Goal: Task Accomplishment & Management: Manage account settings

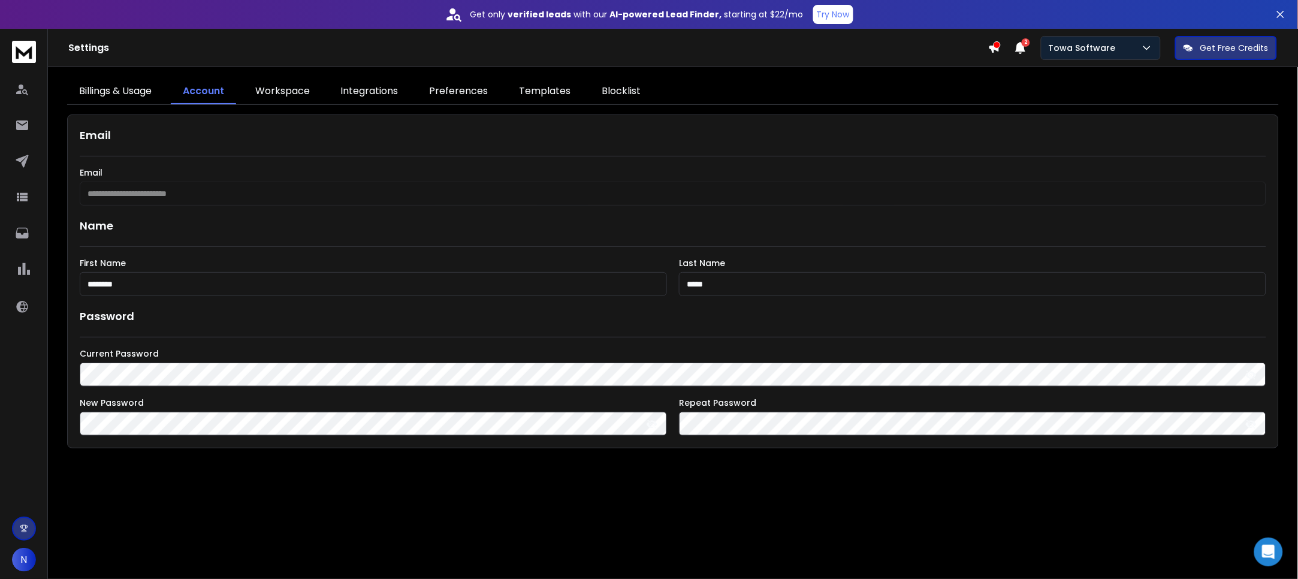
click at [1113, 58] on button "Towa Software" at bounding box center [1101, 48] width 120 height 24
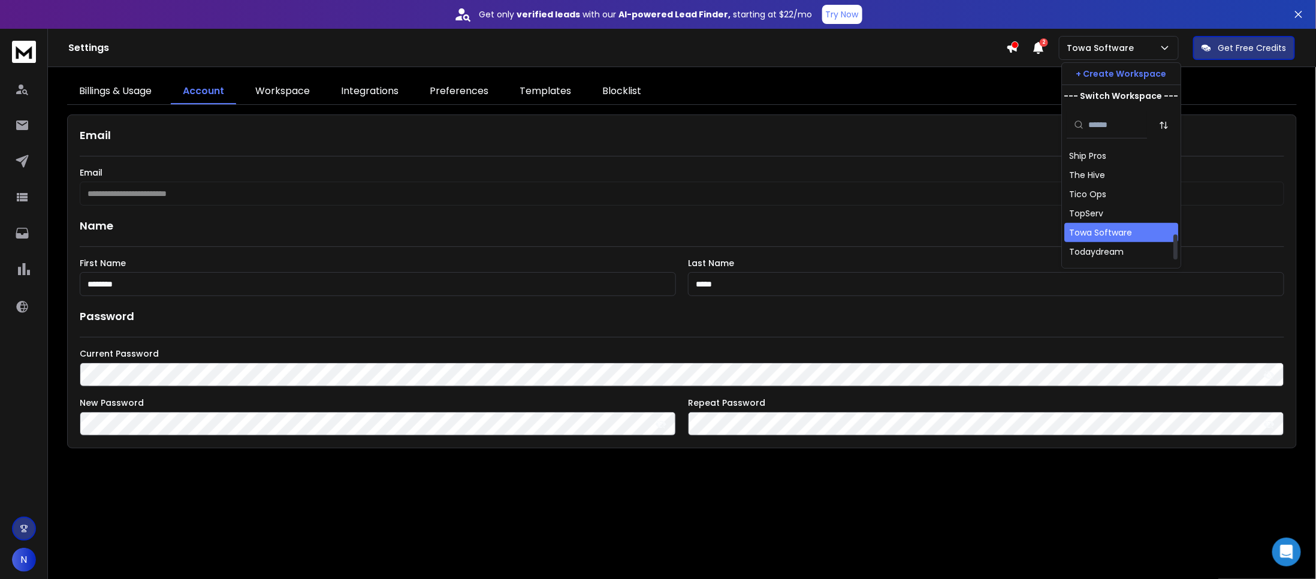
scroll to position [451, 0]
drag, startPoint x: 1178, startPoint y: 152, endPoint x: 1314, endPoint y: 237, distance: 160.2
click at [1179, 254] on div at bounding box center [1176, 206] width 6 height 120
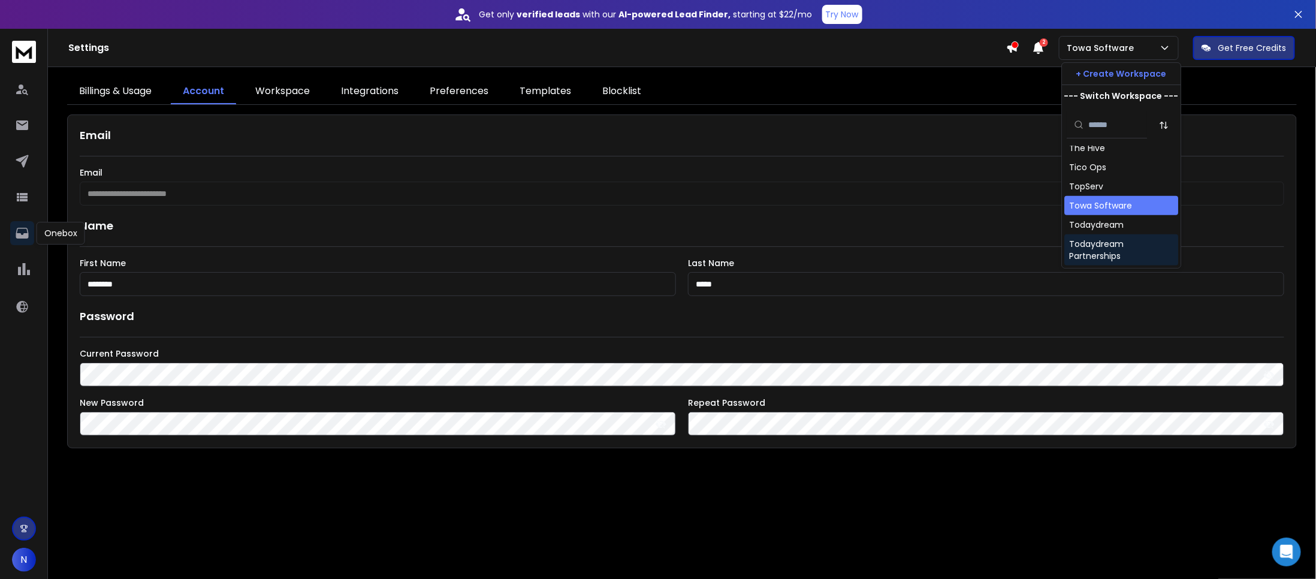
click at [31, 240] on link at bounding box center [22, 233] width 24 height 24
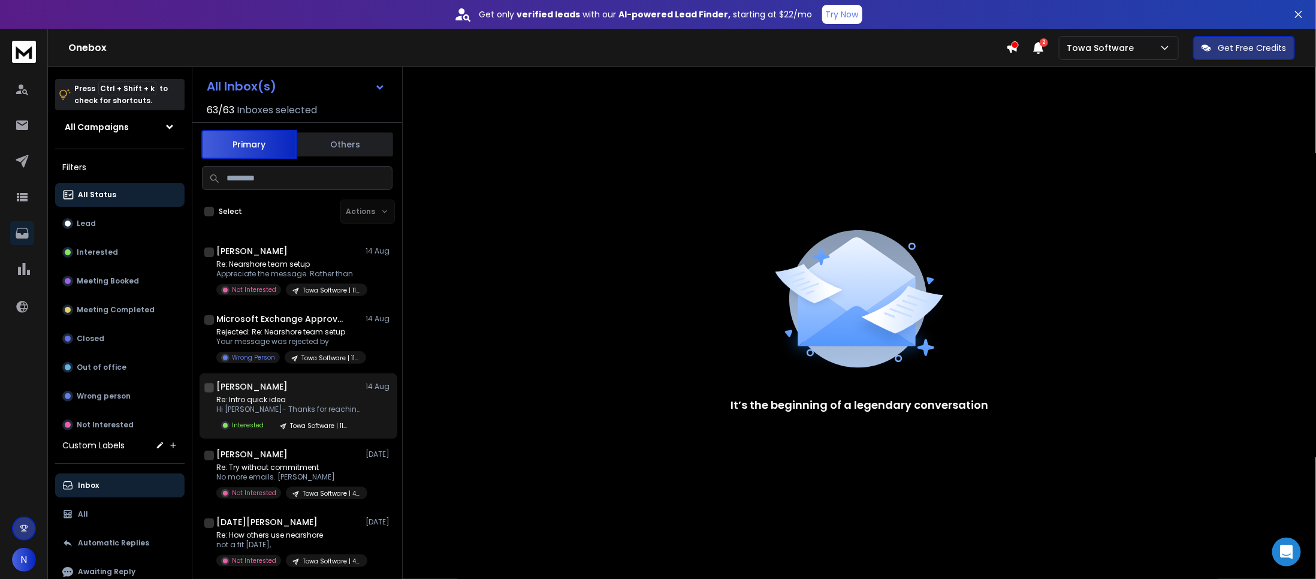
click at [327, 388] on div "Benjamin Matlin 14 Aug" at bounding box center [304, 387] width 176 height 12
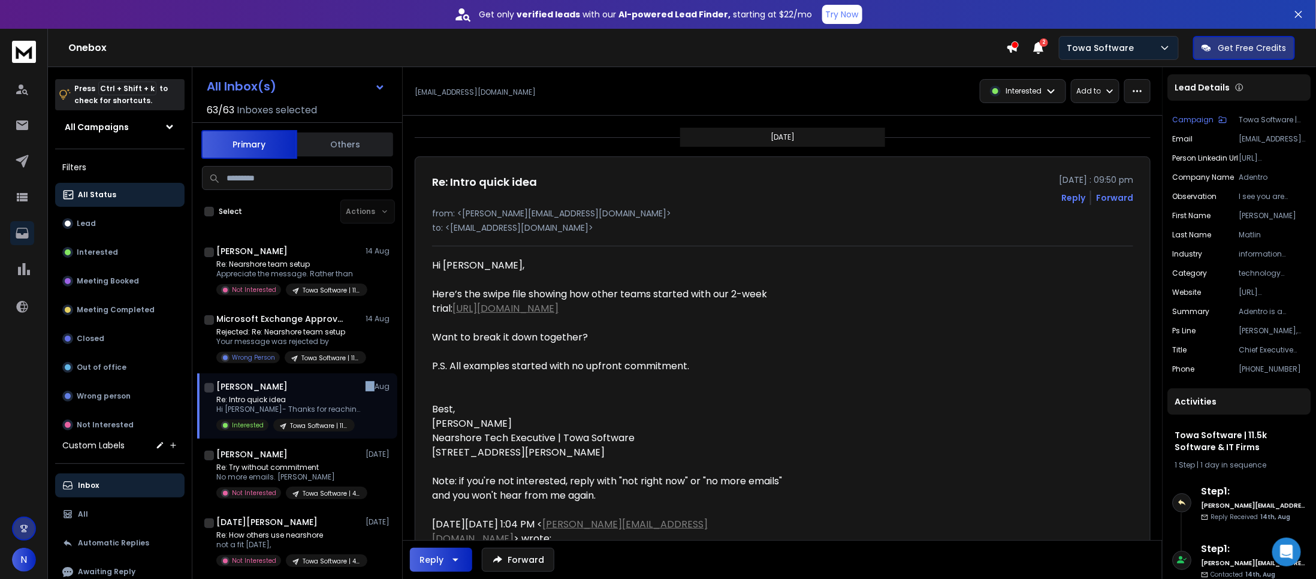
click at [1125, 52] on p "Towa Software" at bounding box center [1103, 48] width 72 height 12
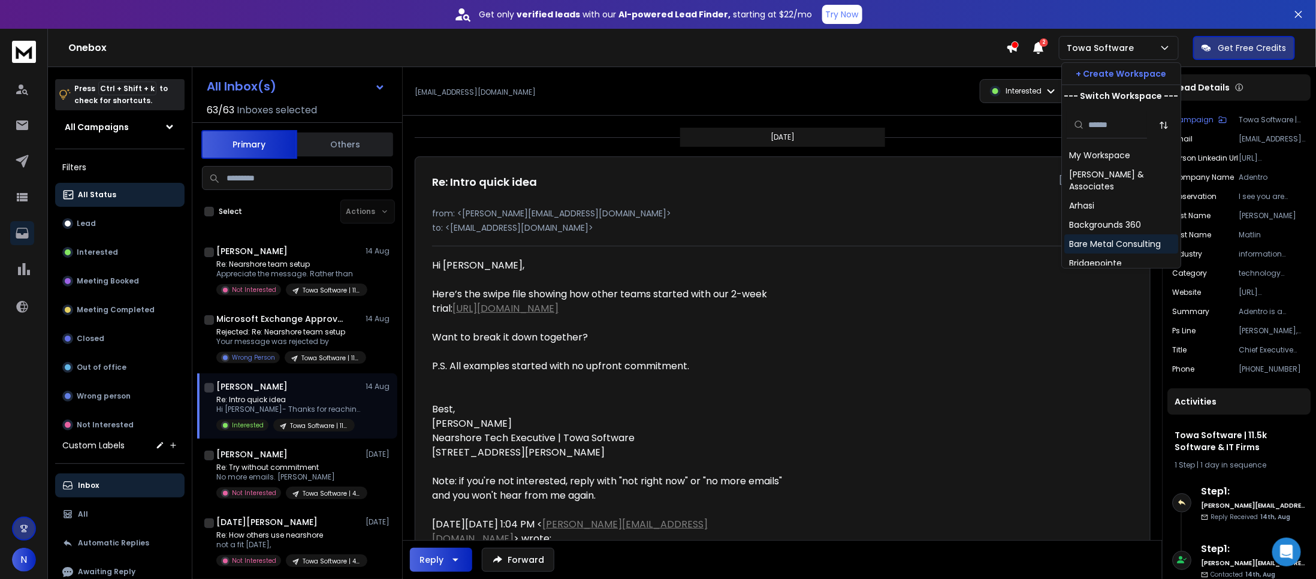
click at [721, 182] on div "Re: Intro quick idea 14 August 2025 : 09:50 pm Reply Forward" at bounding box center [782, 189] width 701 height 31
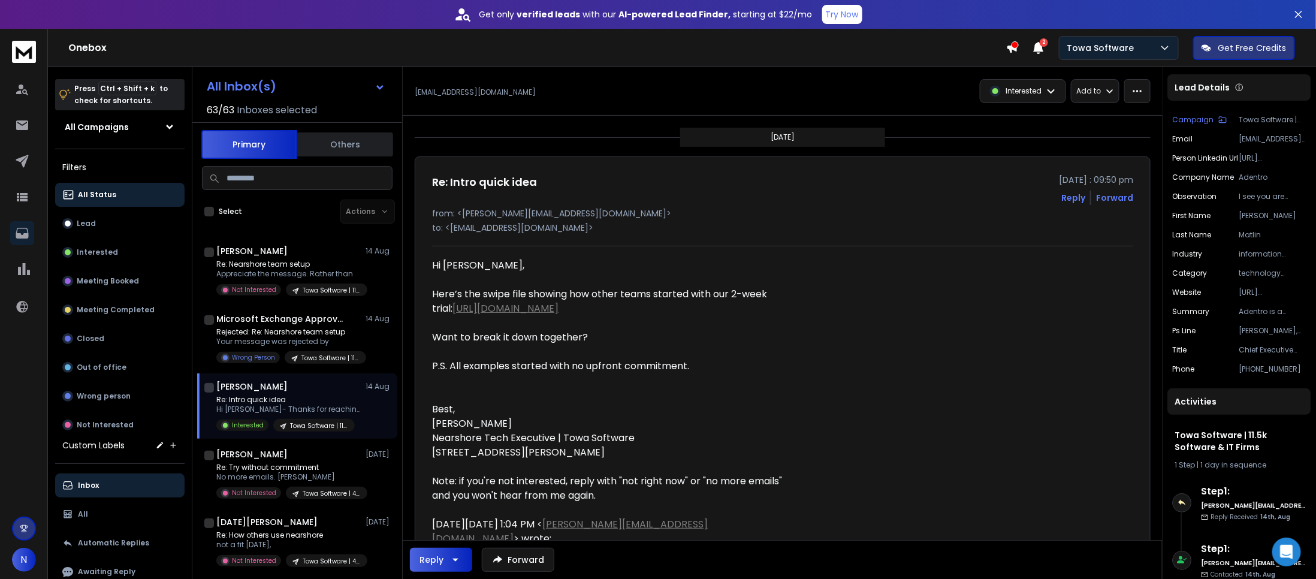
click at [1111, 47] on p "Towa Software" at bounding box center [1103, 48] width 72 height 12
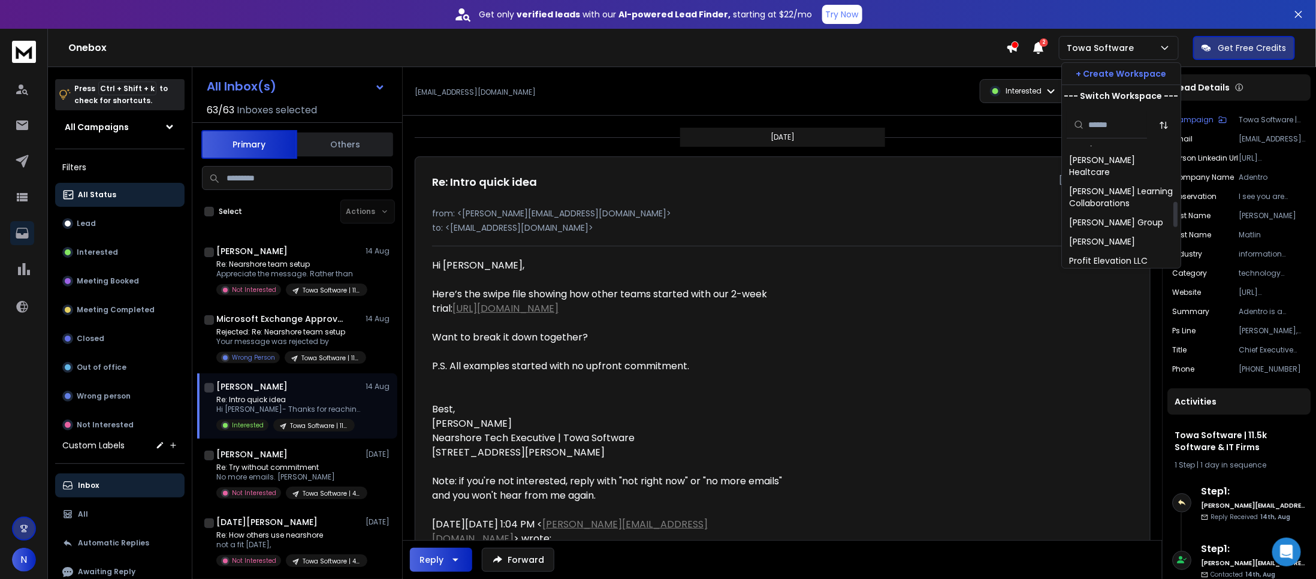
scroll to position [240, 0]
click at [1119, 215] on div "[PERSON_NAME] Group" at bounding box center [1122, 224] width 114 height 19
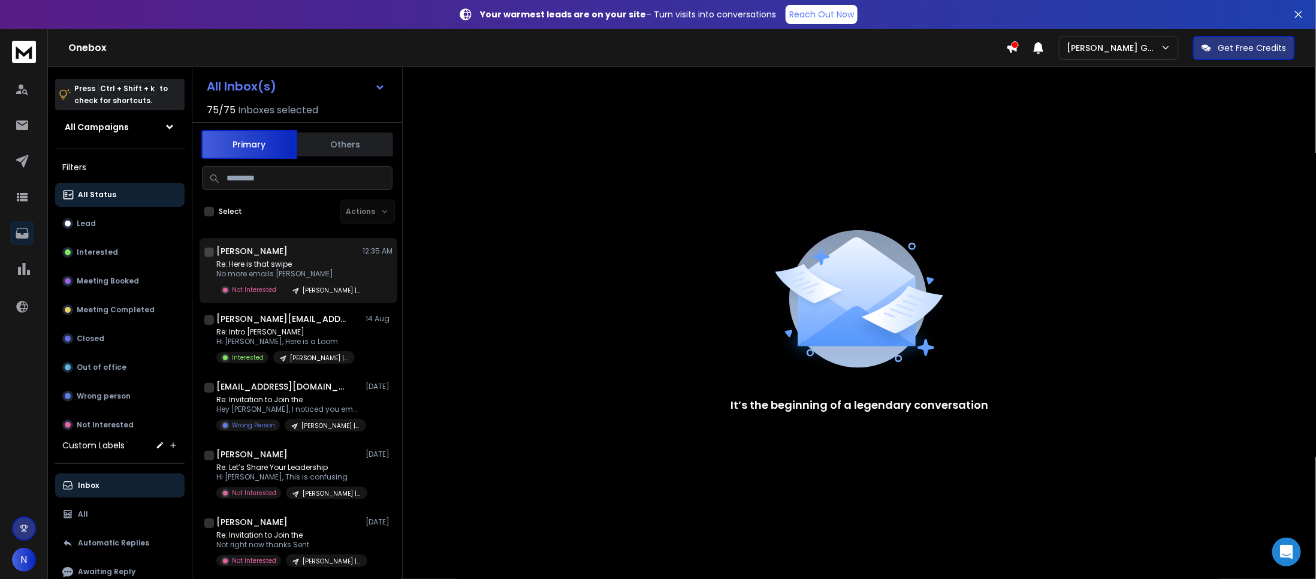
click at [312, 267] on p "Re: Here is that swipe" at bounding box center [288, 265] width 144 height 10
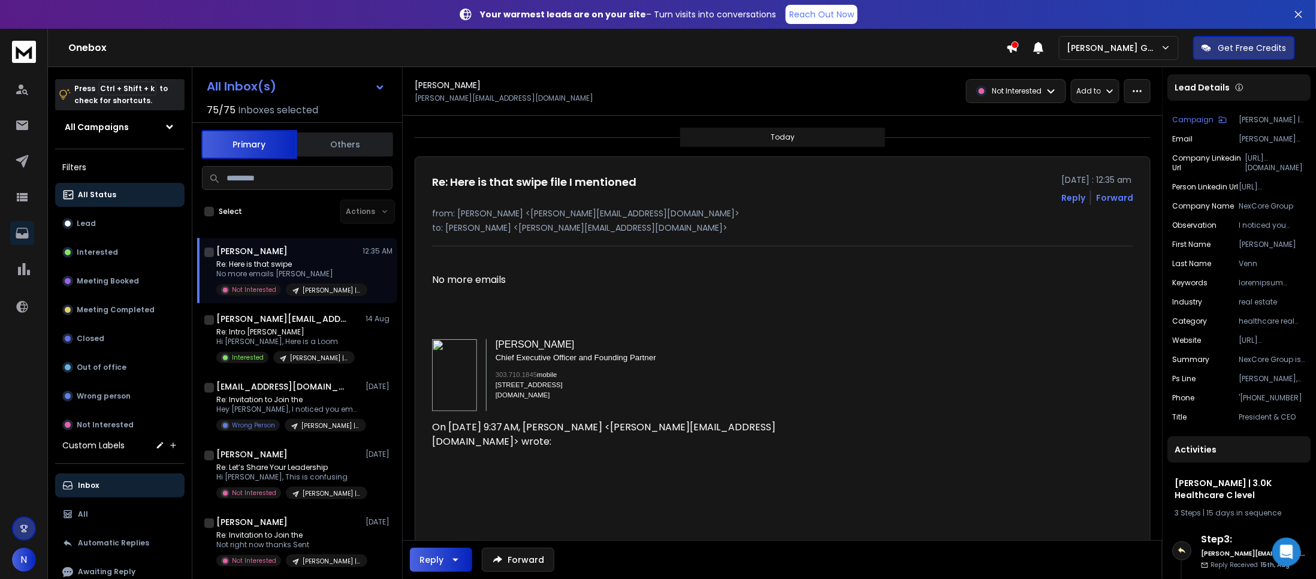
click at [346, 141] on button "Others" at bounding box center [345, 144] width 96 height 26
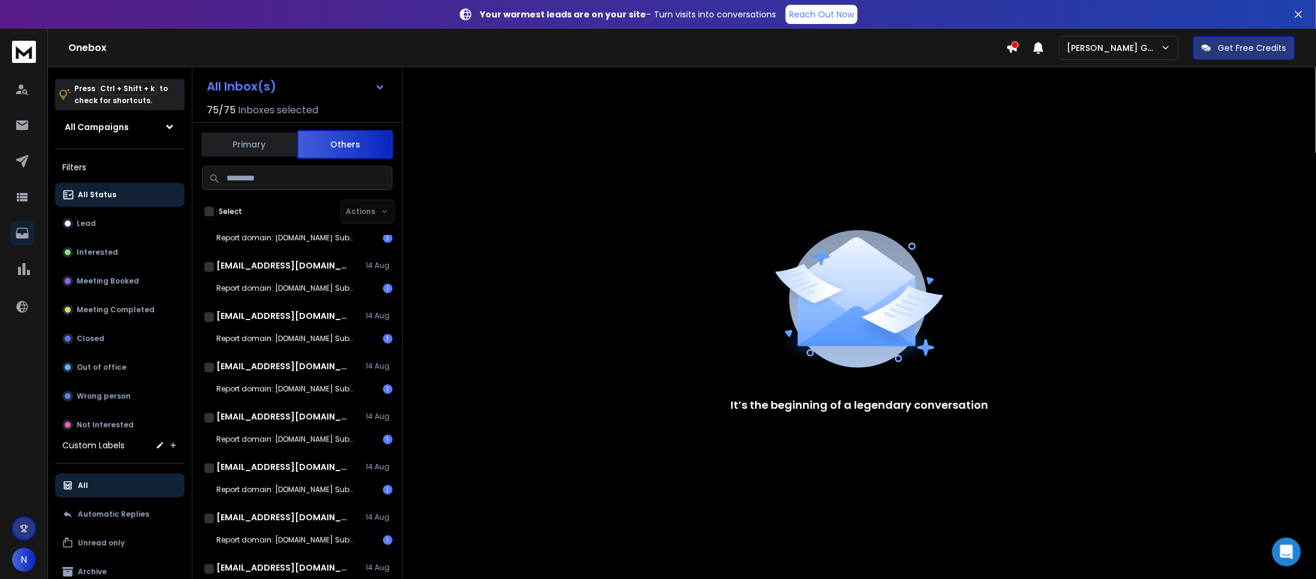
scroll to position [2228, 0]
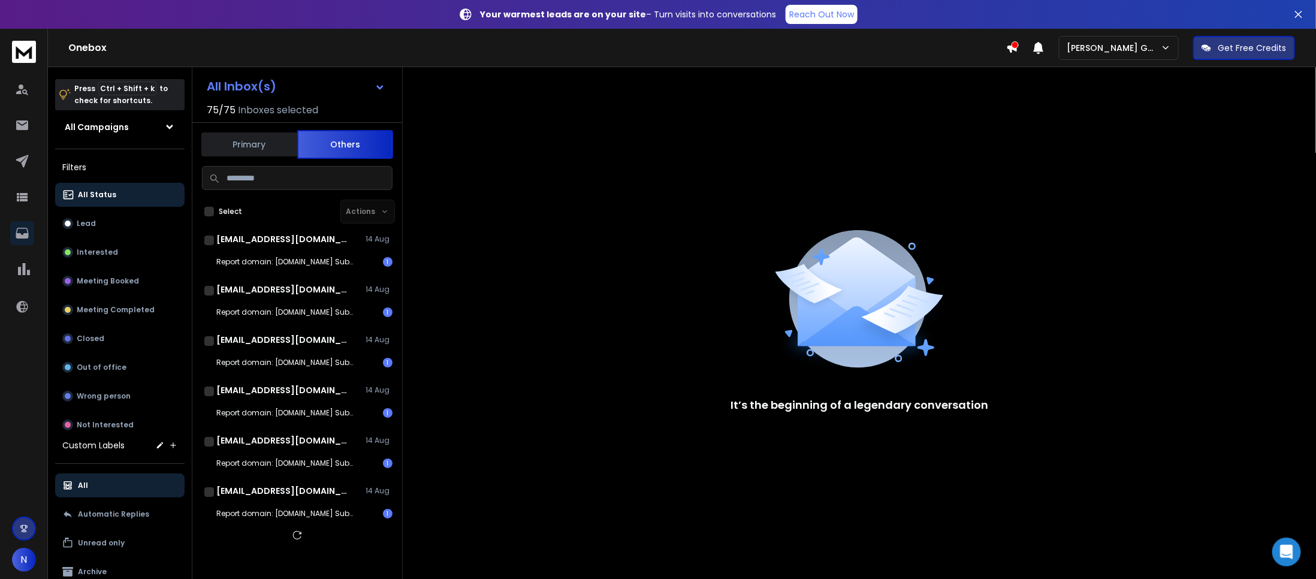
click at [273, 129] on div "All Inbox(s) 75 / 75 Inboxes selected Primary Others Select Actions no-reply@us…" at bounding box center [297, 356] width 210 height 579
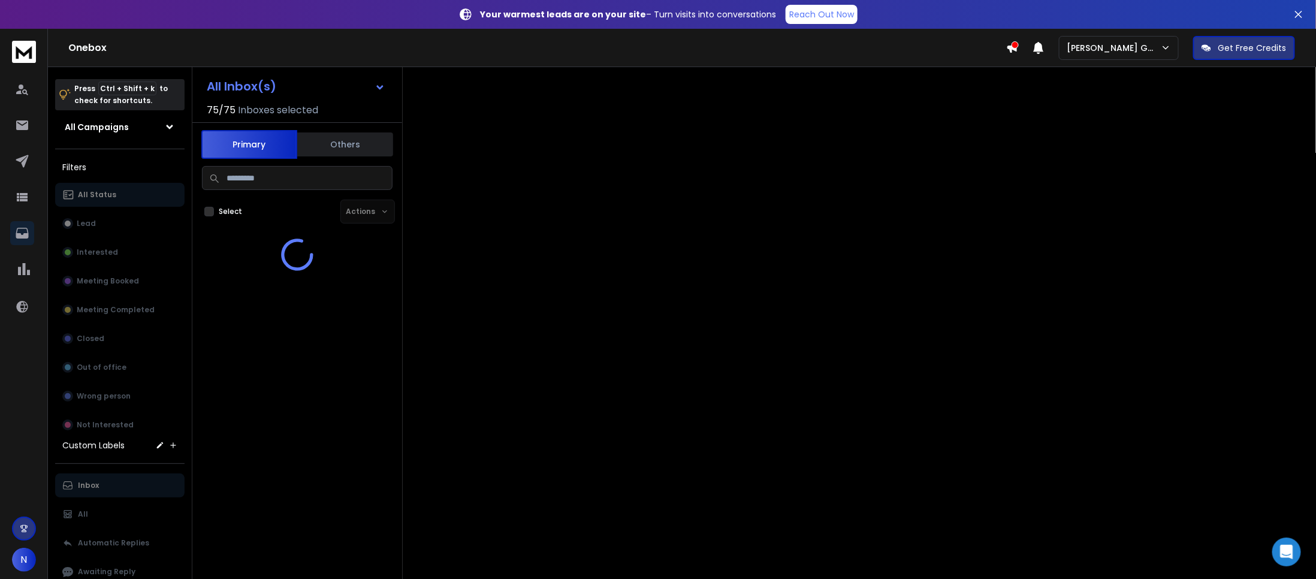
click at [267, 141] on button "Primary" at bounding box center [249, 144] width 96 height 29
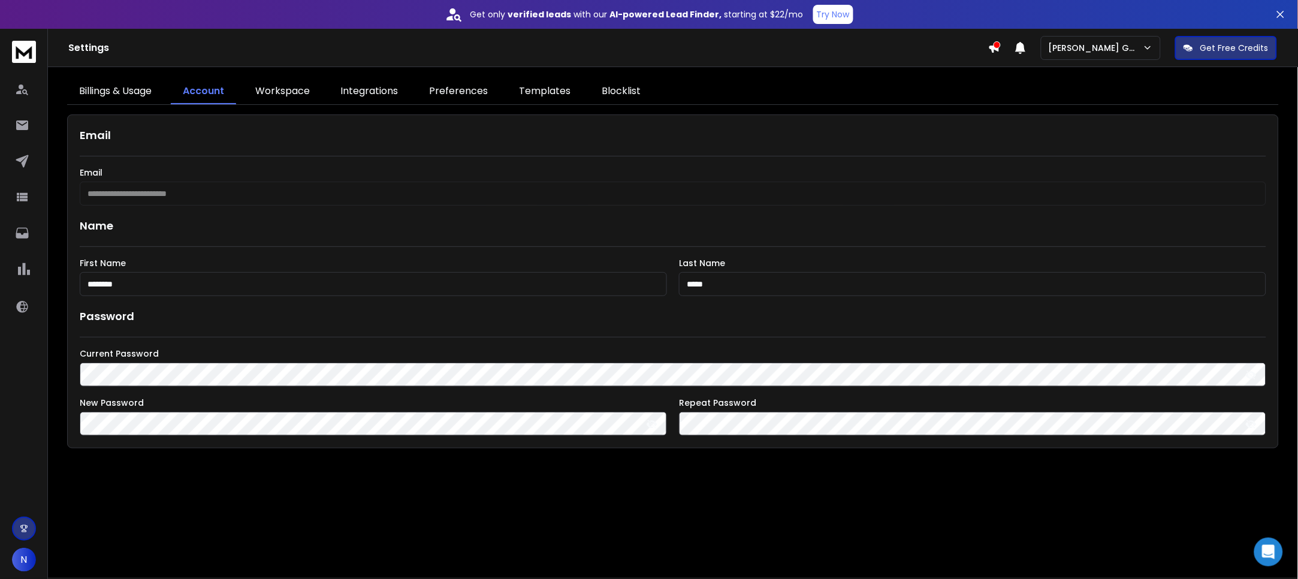
click at [873, 530] on div "**********" at bounding box center [673, 360] width 1213 height 493
click at [875, 560] on div "**********" at bounding box center [673, 360] width 1213 height 493
click at [21, 123] on icon at bounding box center [22, 125] width 12 height 10
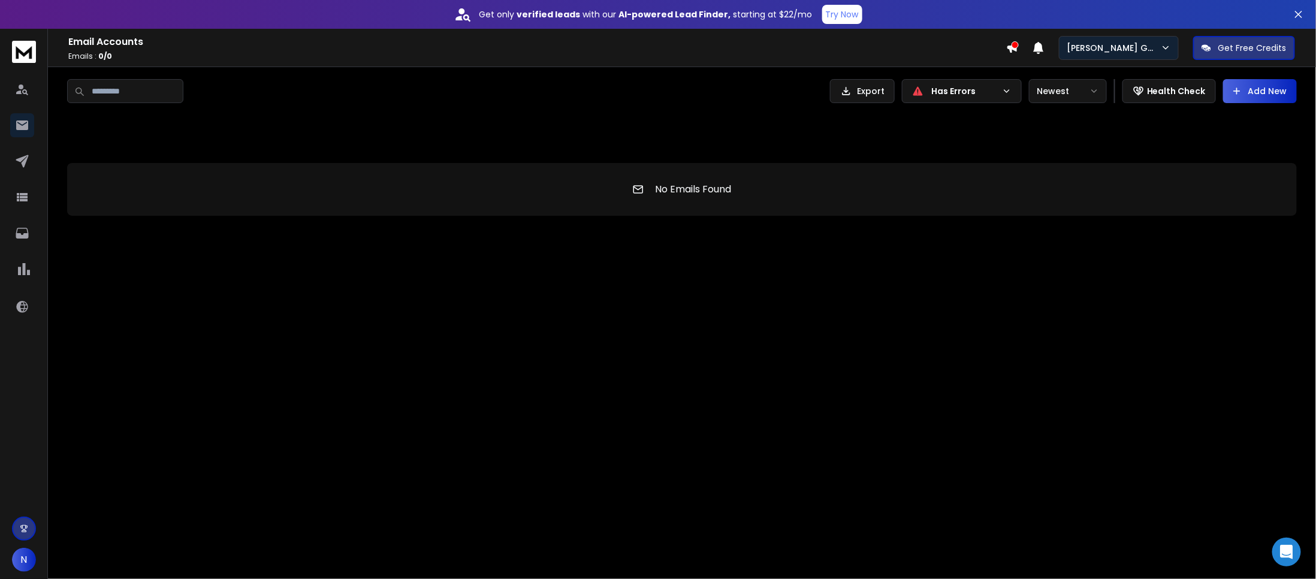
click at [1114, 47] on p "[PERSON_NAME] Group" at bounding box center [1114, 48] width 94 height 12
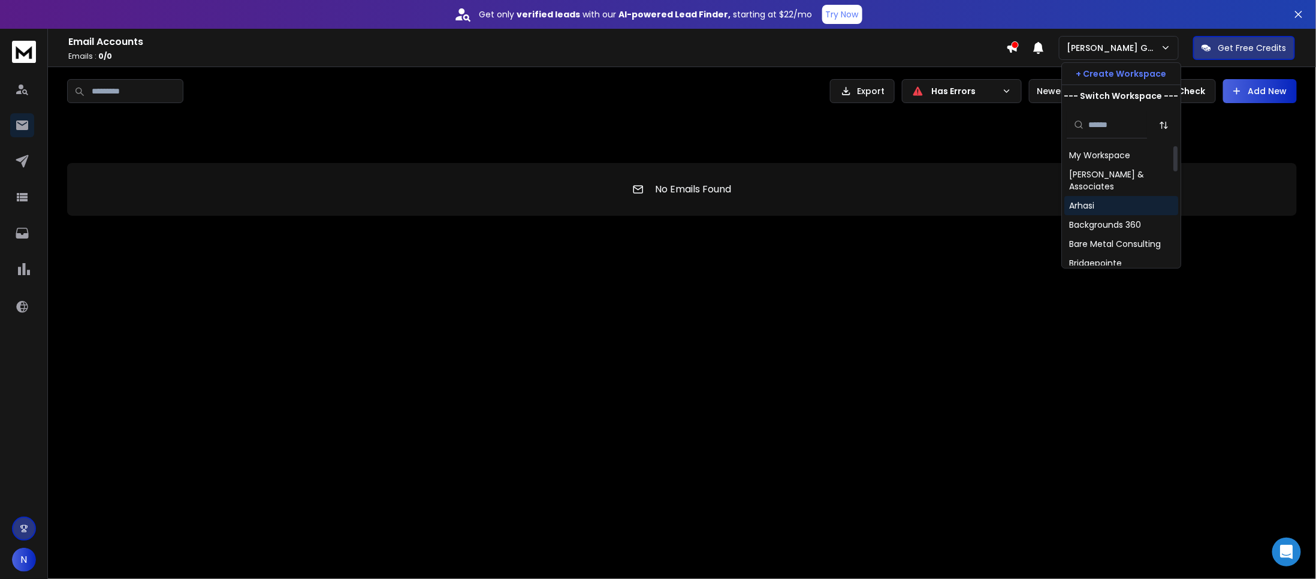
click at [1118, 206] on div "Arhasi" at bounding box center [1122, 205] width 114 height 19
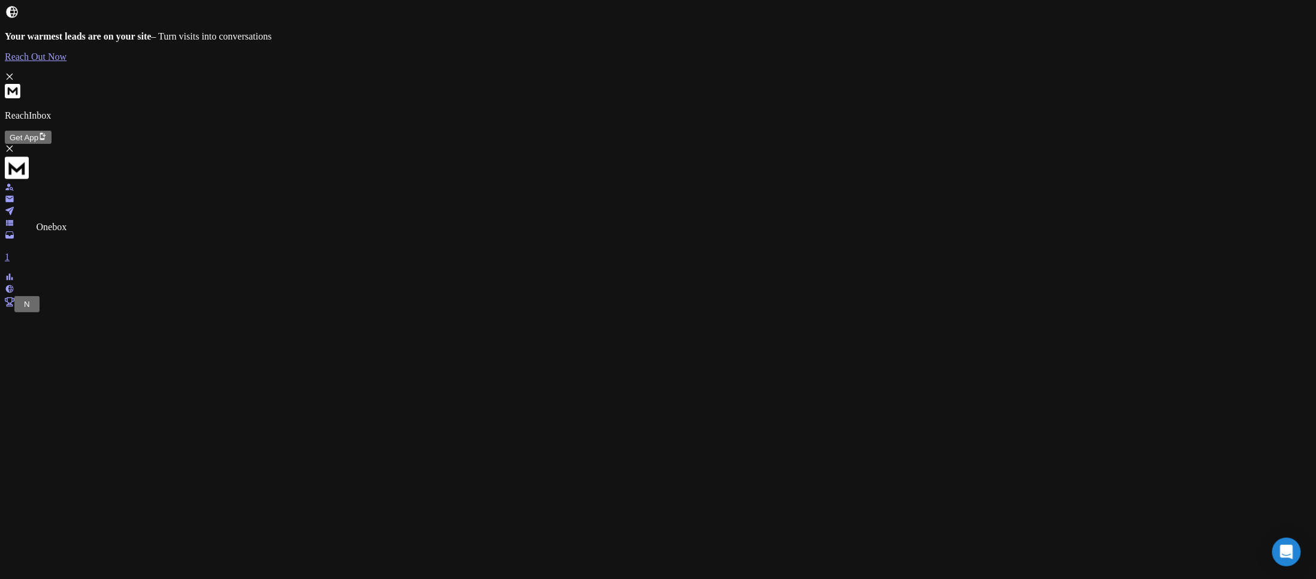
click at [20, 231] on link "1" at bounding box center [658, 246] width 1307 height 31
click at [14, 194] on icon at bounding box center [10, 199] width 10 height 10
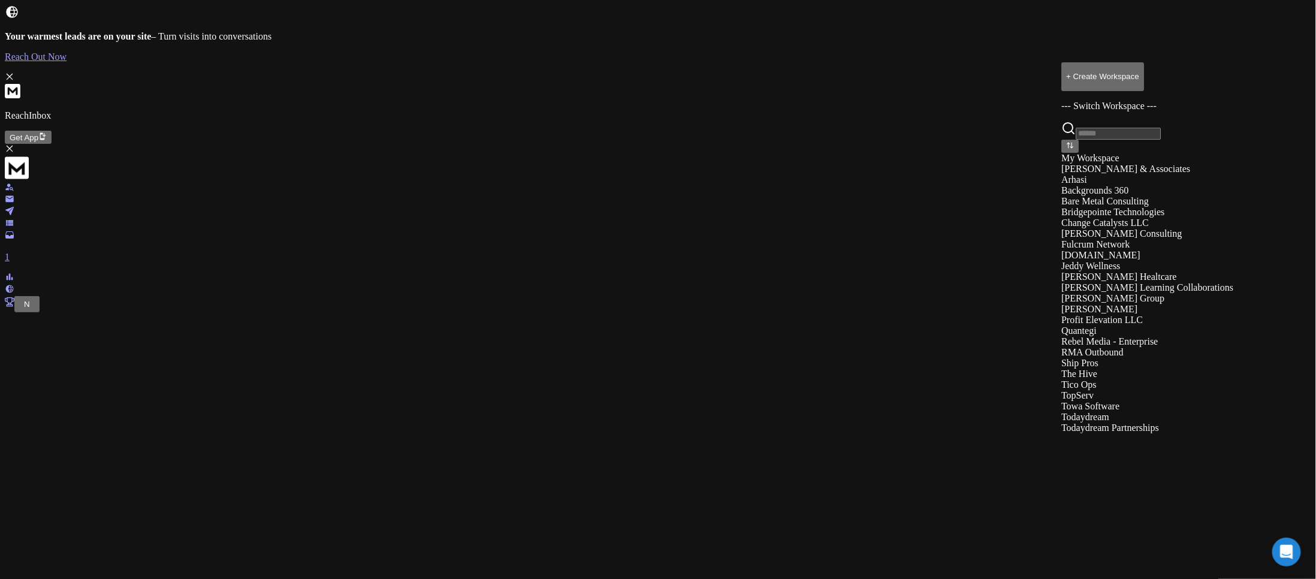
click at [1116, 153] on div "My Workspace" at bounding box center [1148, 158] width 172 height 11
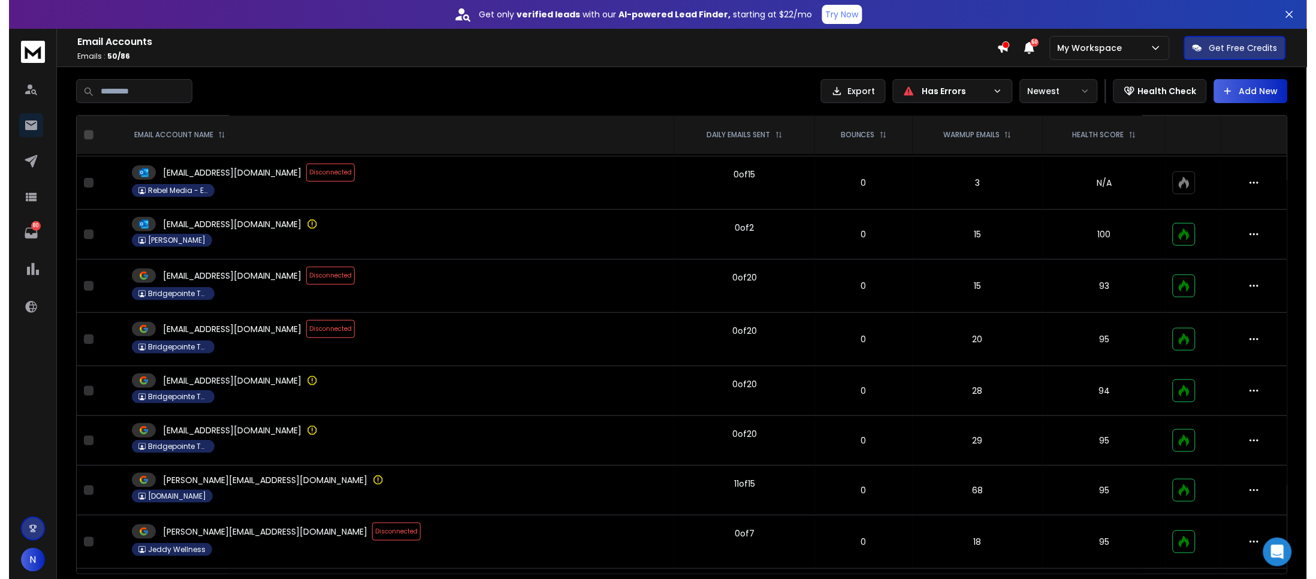
scroll to position [360, 0]
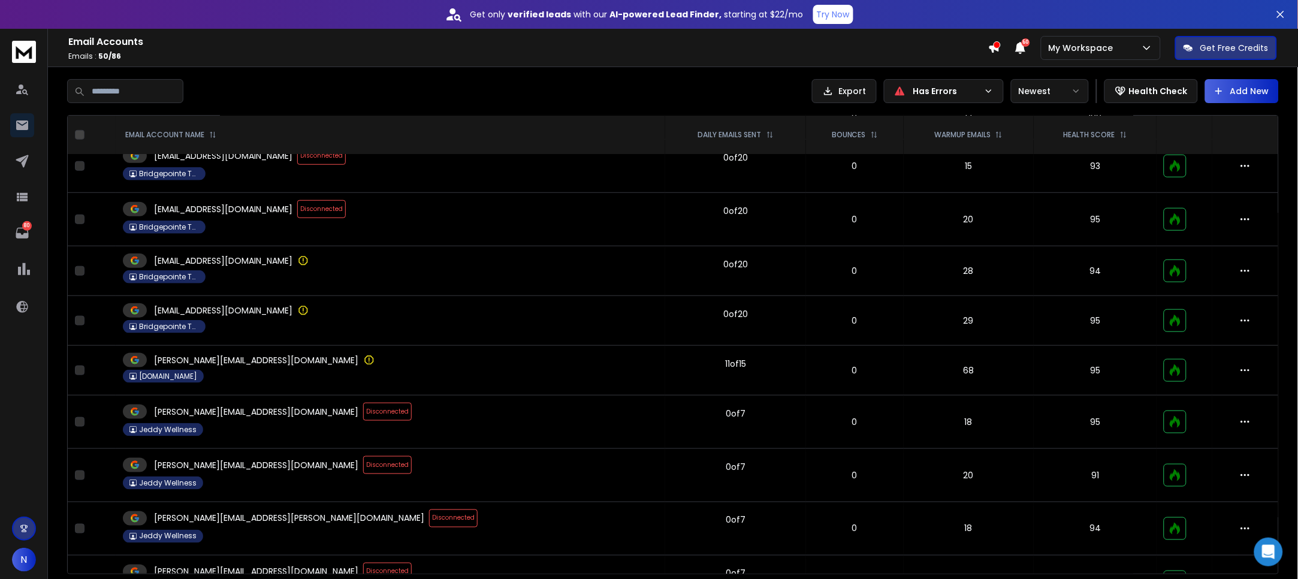
click at [904, 484] on td "20" at bounding box center [969, 475] width 130 height 53
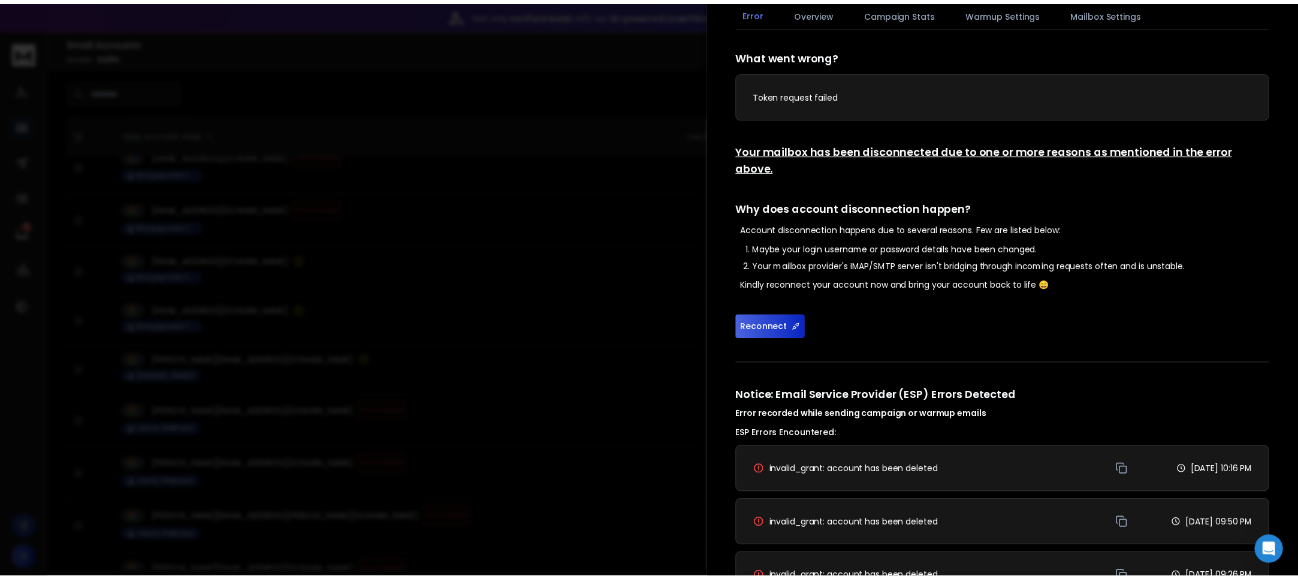
scroll to position [0, 0]
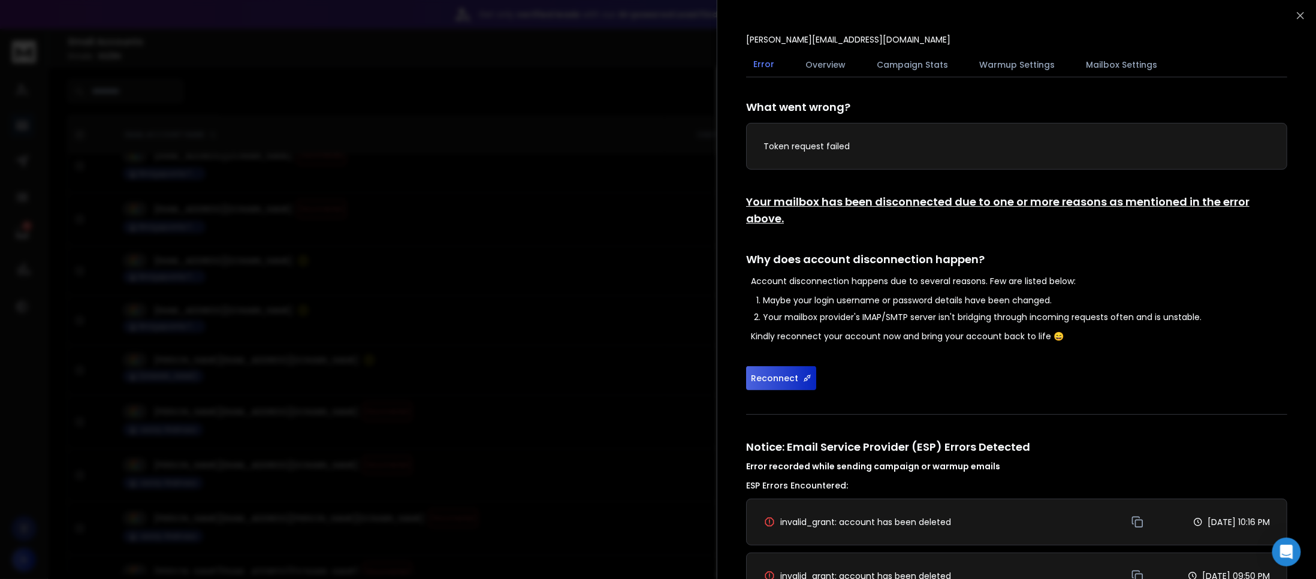
click at [1298, 22] on div "sumana@purejeddywellness.com Error Overview Campaign Stats Warmup Settings Mail…" at bounding box center [1017, 388] width 570 height 749
click at [1300, 14] on icon "button" at bounding box center [1301, 16] width 6 height 6
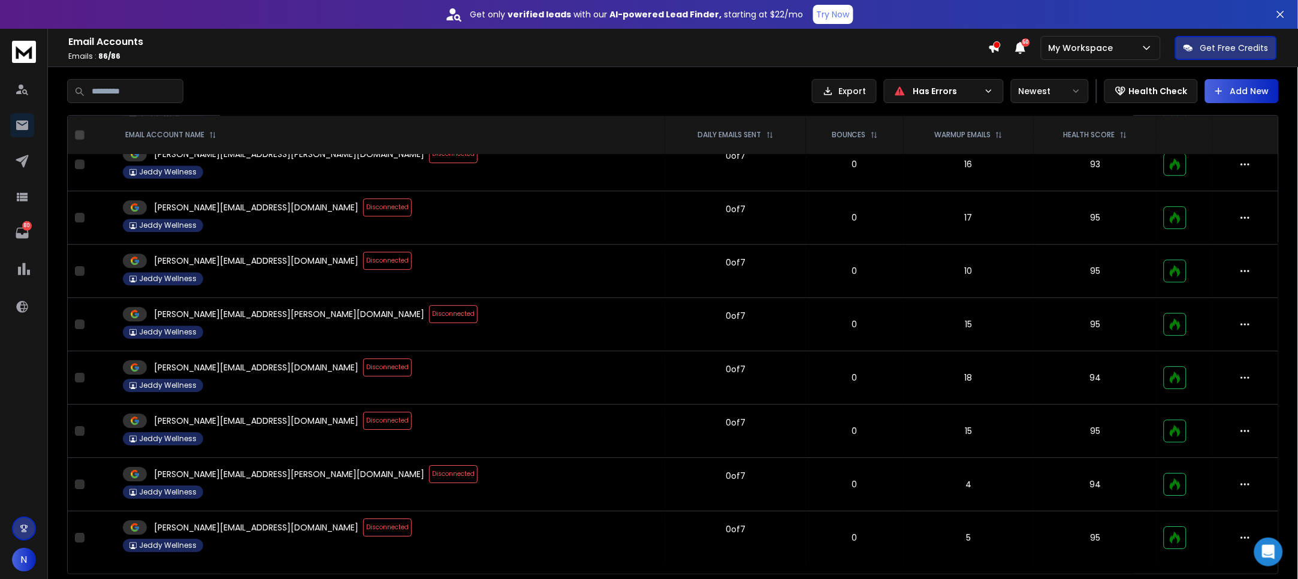
scroll to position [4173, 0]
click at [981, 83] on div "Has Errors" at bounding box center [944, 91] width 120 height 24
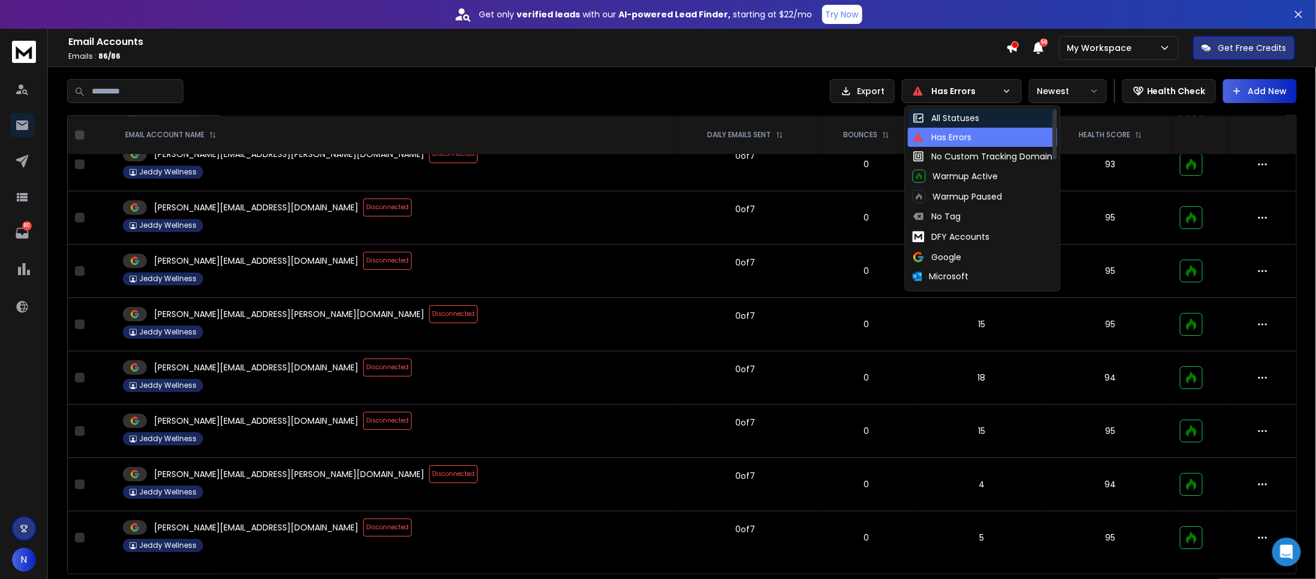
click at [967, 121] on div "All Statuses" at bounding box center [946, 118] width 67 height 12
click at [967, 121] on div "Export Has Errors Newest Health Check Add New EMAIL ACCOUNT NAME DAILY EMAILS S…" at bounding box center [682, 326] width 1268 height 519
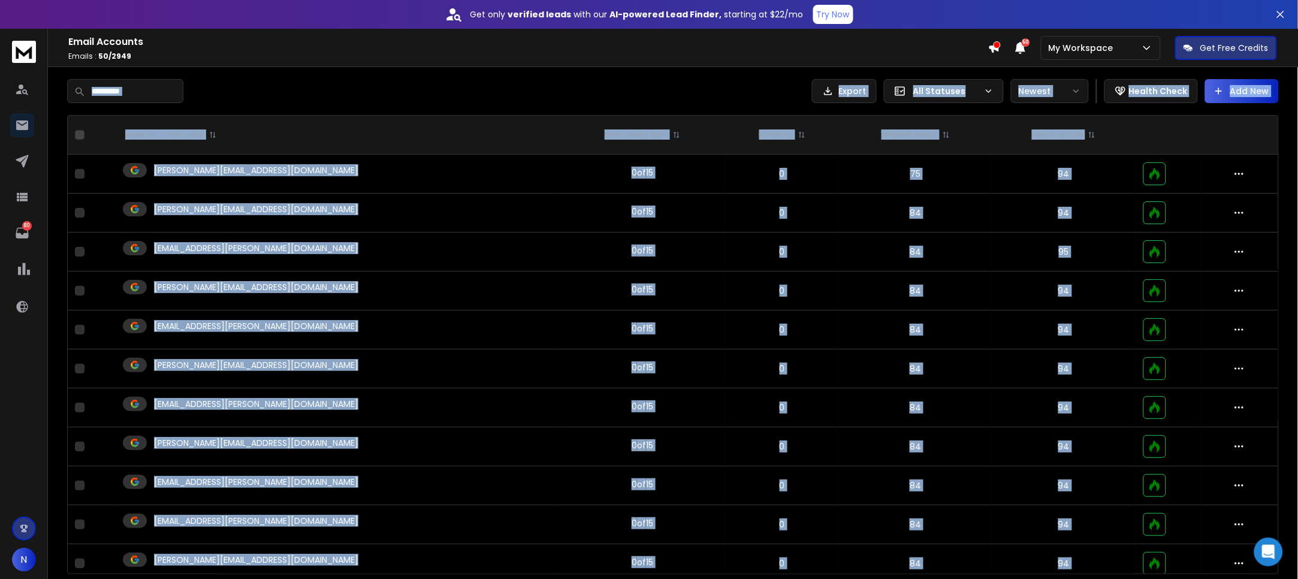
click at [953, 230] on td "84" at bounding box center [915, 213] width 153 height 39
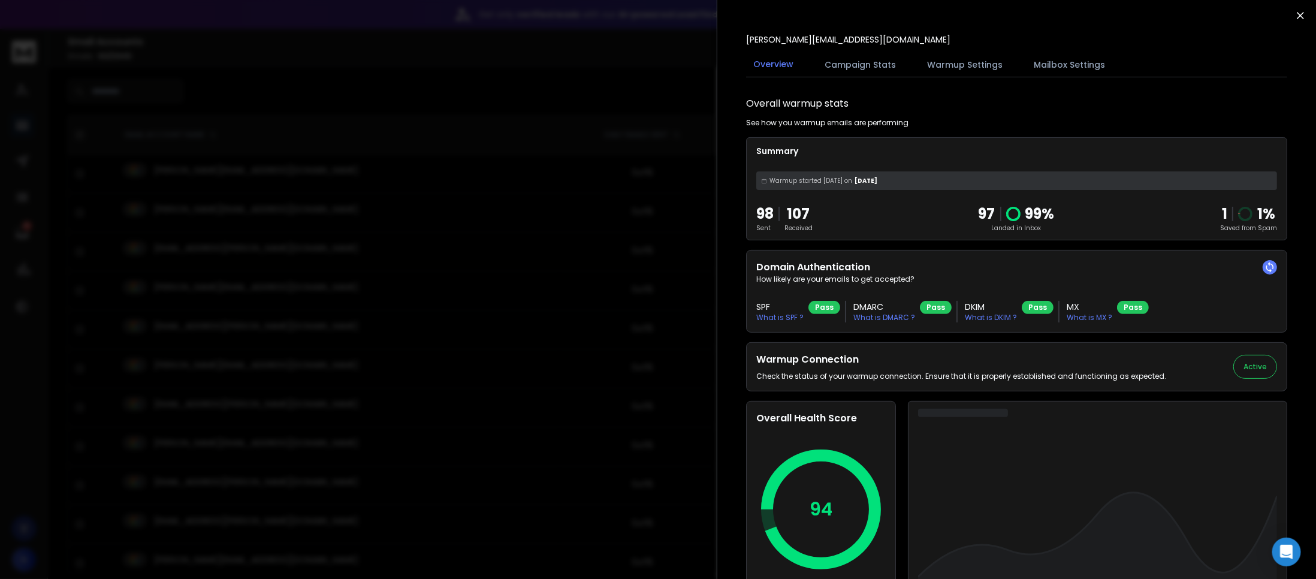
click at [1300, 13] on icon "button" at bounding box center [1301, 16] width 6 height 6
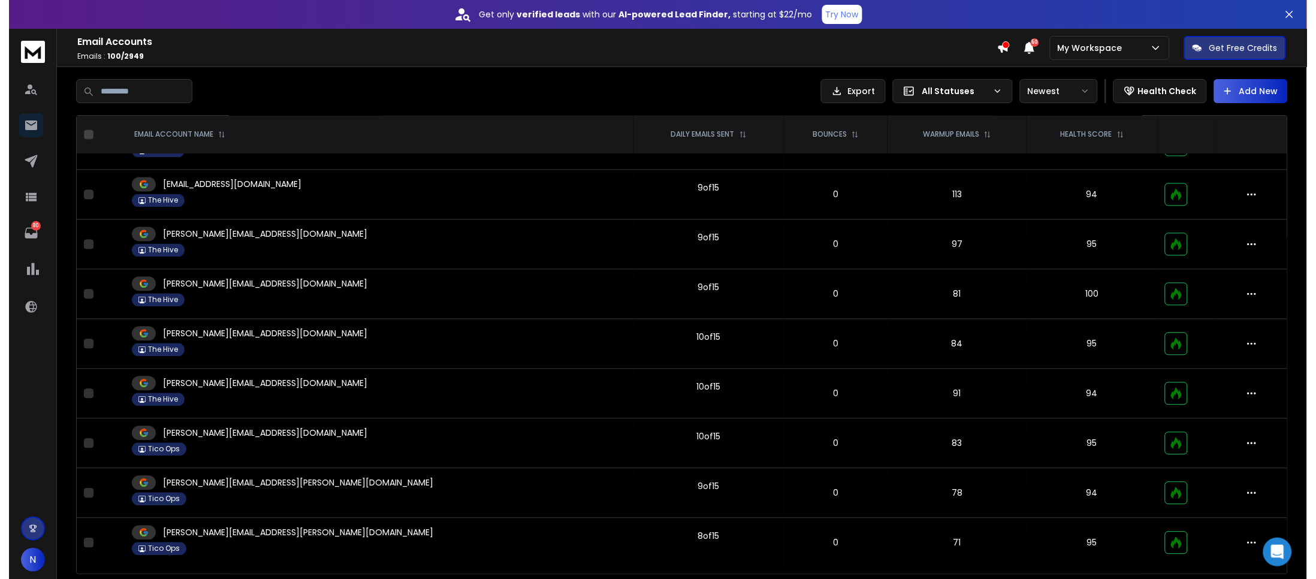
scroll to position [3875, 0]
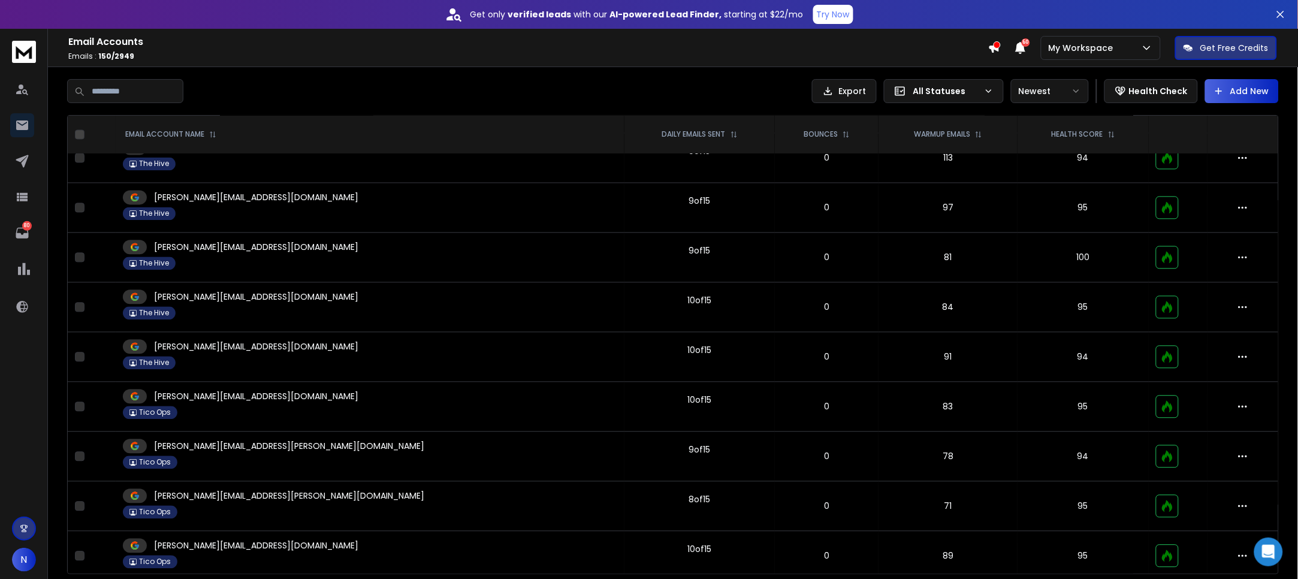
click at [1033, 378] on td "94" at bounding box center [1083, 358] width 131 height 50
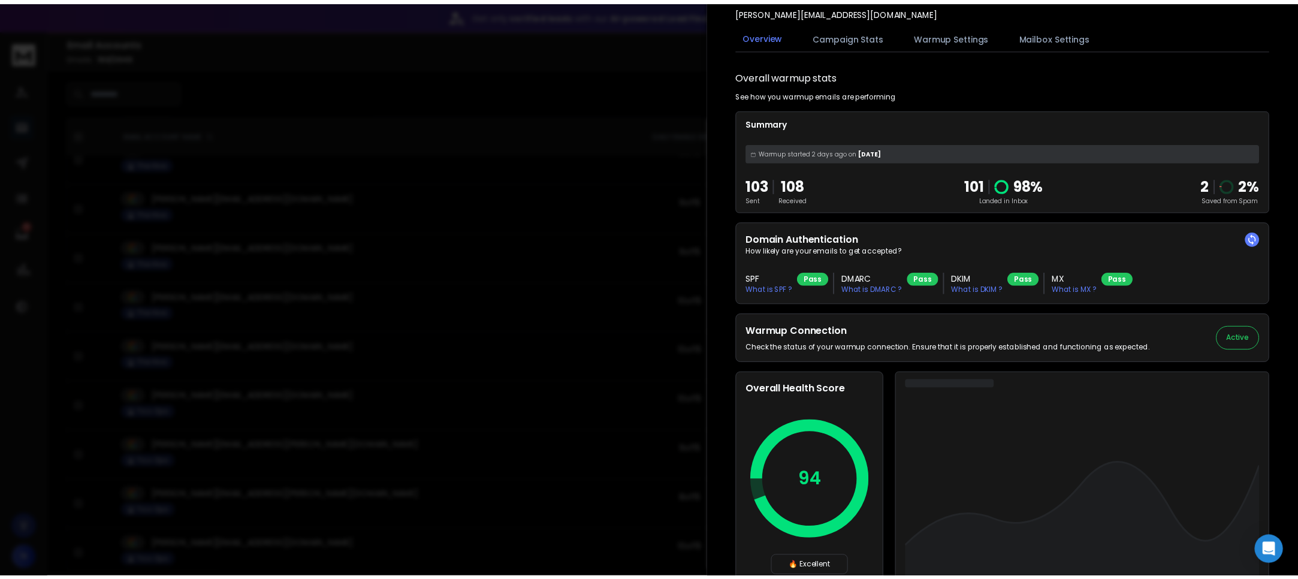
scroll to position [0, 0]
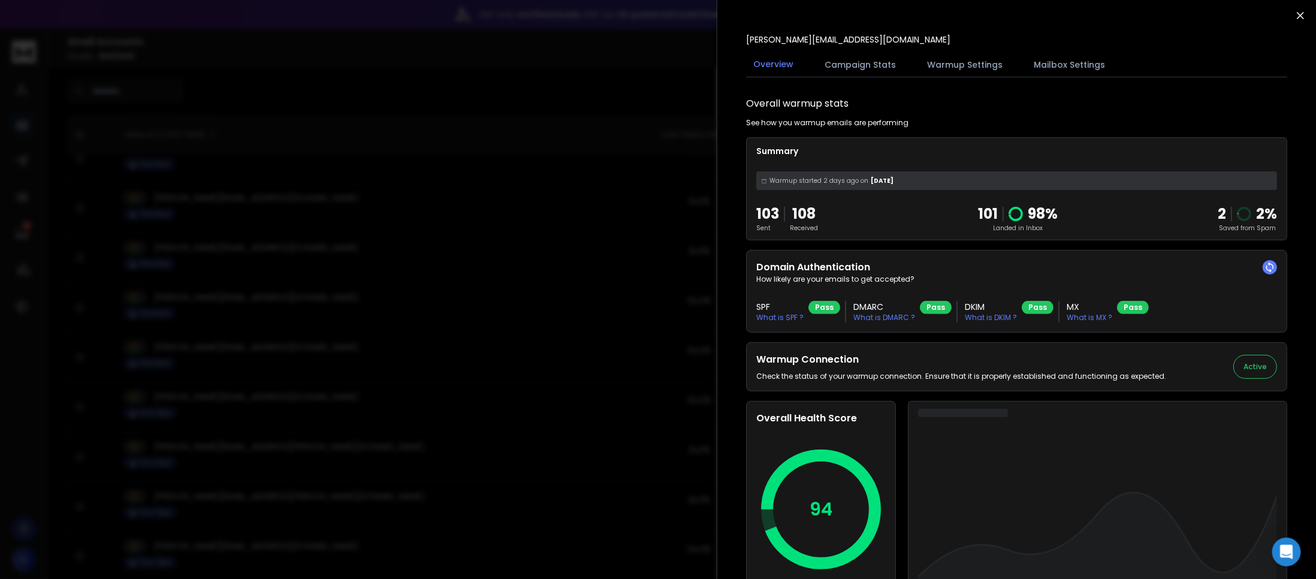
click at [1301, 14] on icon "button" at bounding box center [1301, 16] width 12 height 12
